Goal: Task Accomplishment & Management: Use online tool/utility

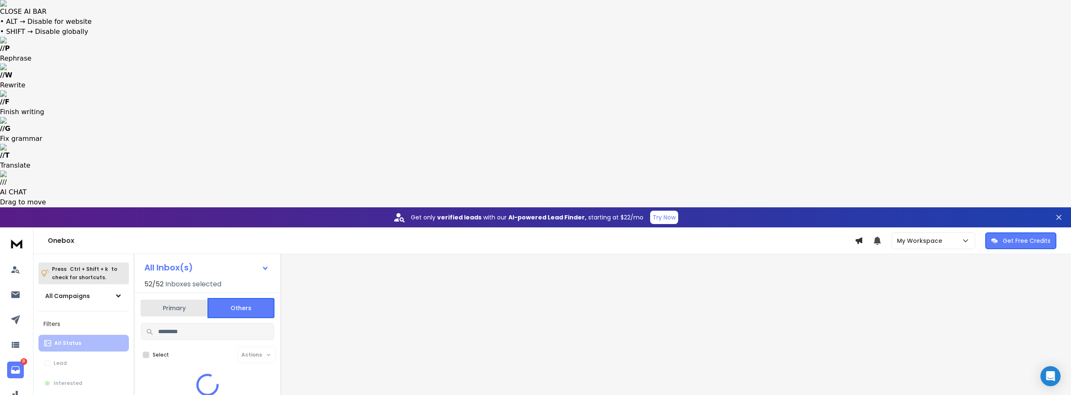
click at [223, 323] on input at bounding box center [207, 331] width 133 height 17
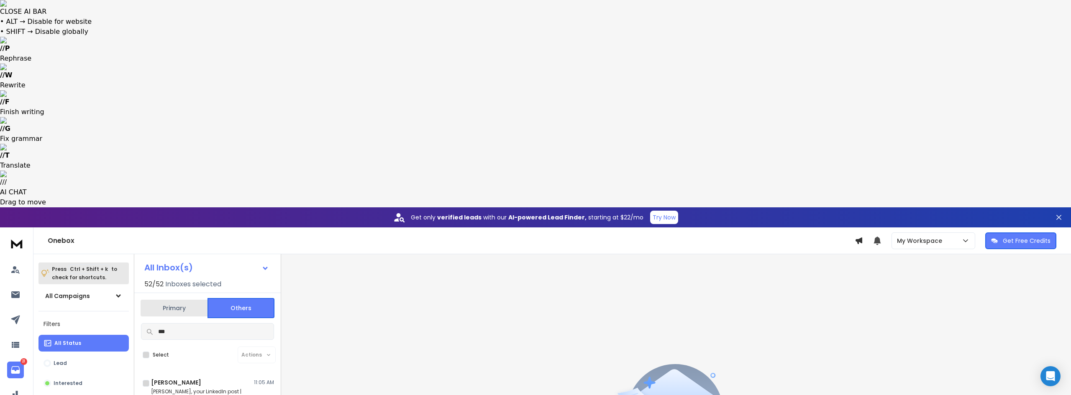
type input "****"
click at [174, 299] on button "Primary" at bounding box center [174, 308] width 67 height 18
